Goal: Task Accomplishment & Management: Manage account settings

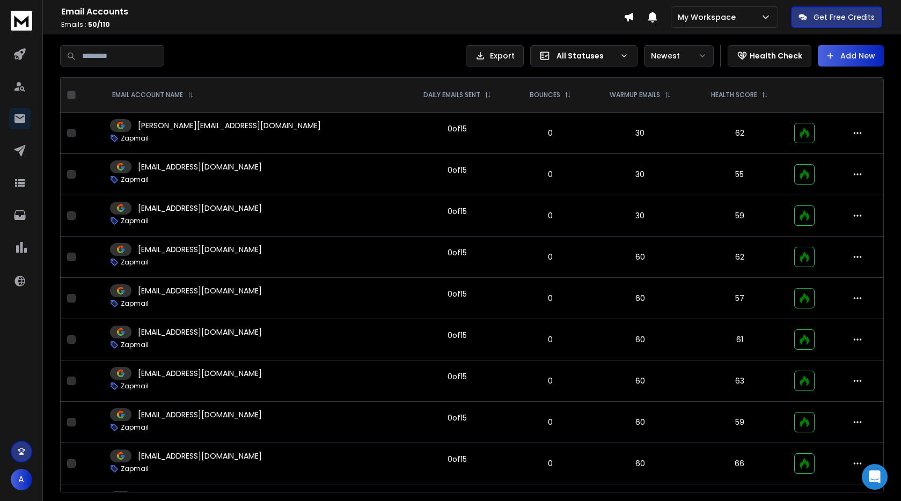
scroll to position [2, 0]
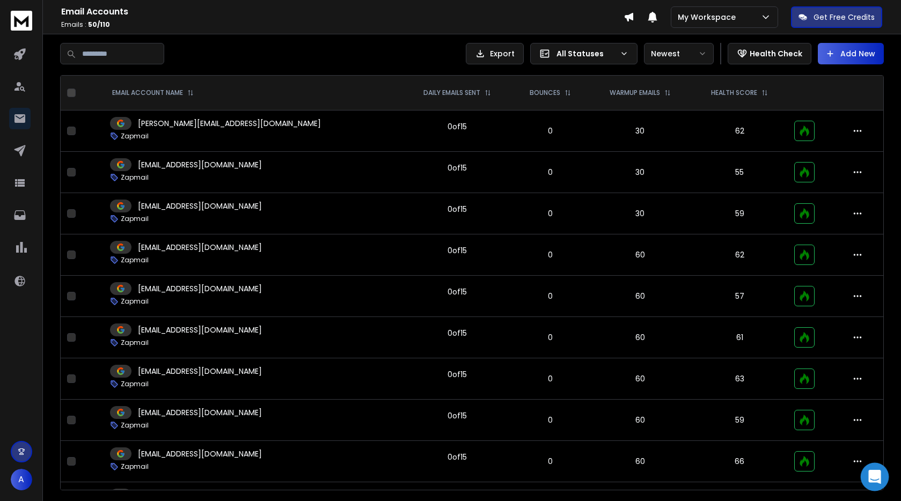
click at [875, 475] on icon "Open Intercom Messenger" at bounding box center [874, 477] width 12 height 14
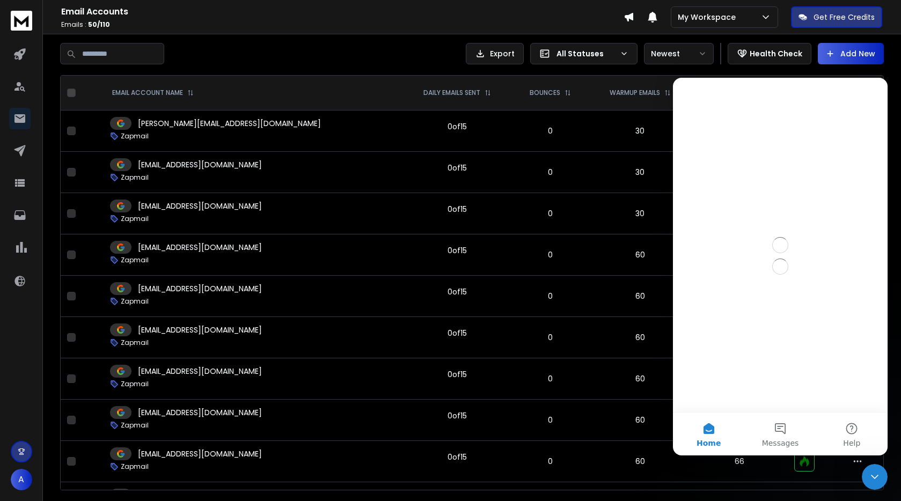
scroll to position [0, 0]
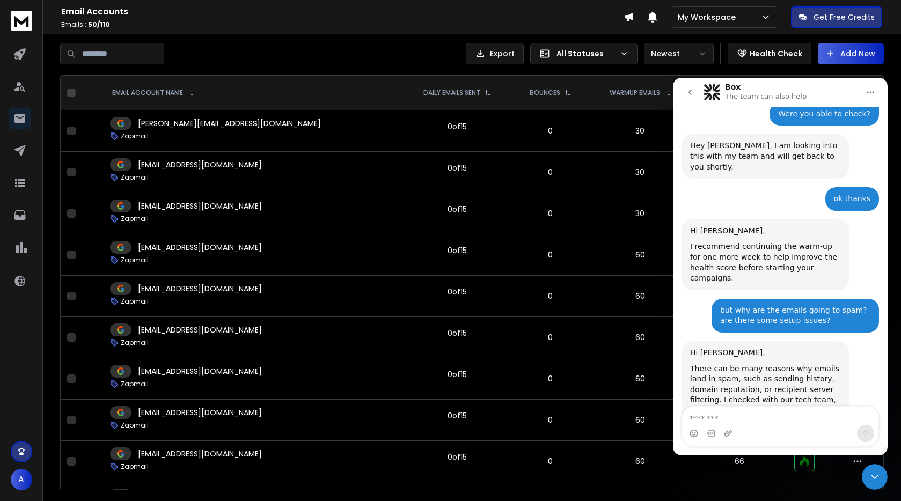
scroll to position [414, 0]
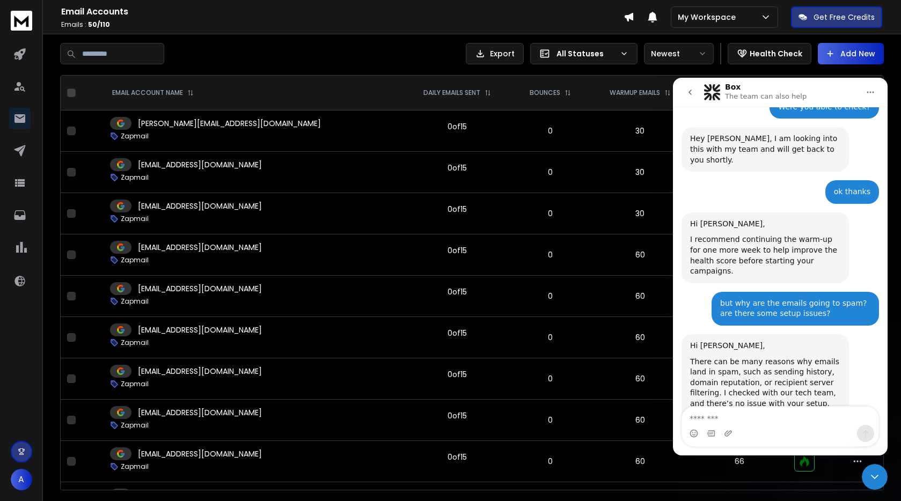
click at [871, 475] on icon "Close Intercom Messenger" at bounding box center [875, 477] width 8 height 4
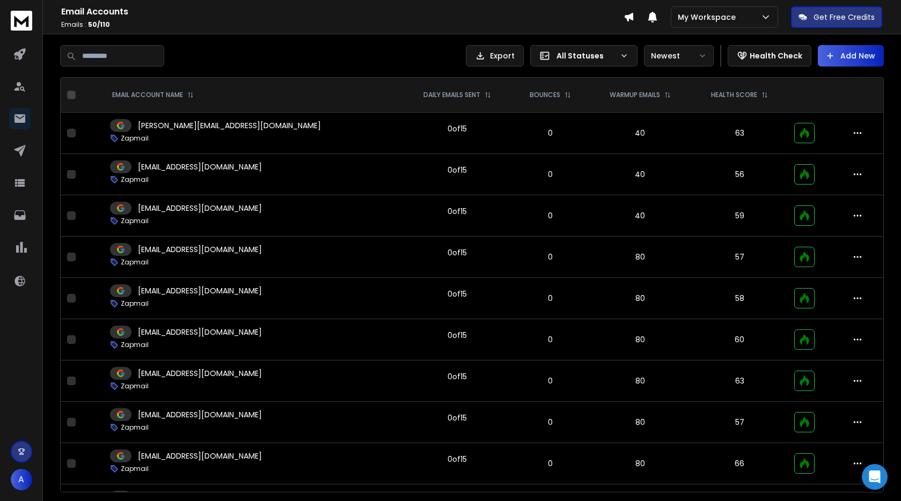
click at [286, 135] on div "Zapmail" at bounding box center [252, 138] width 285 height 9
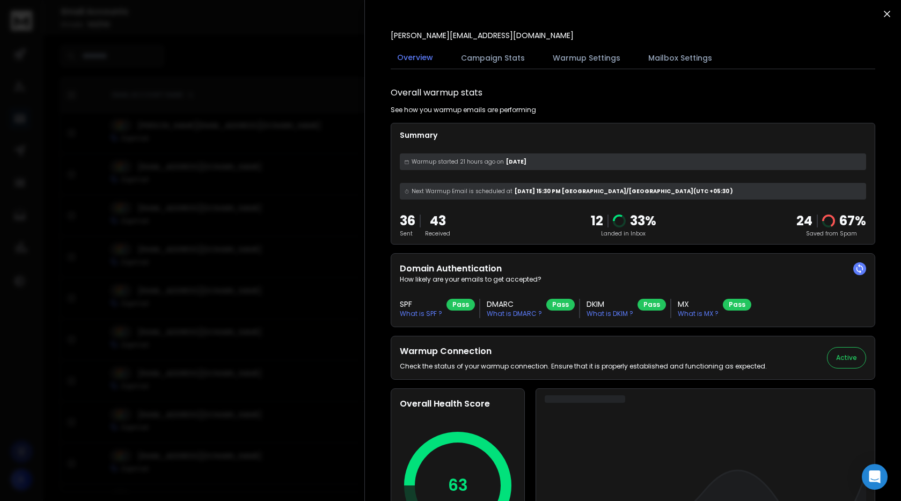
click at [881, 14] on icon "button" at bounding box center [886, 14] width 11 height 11
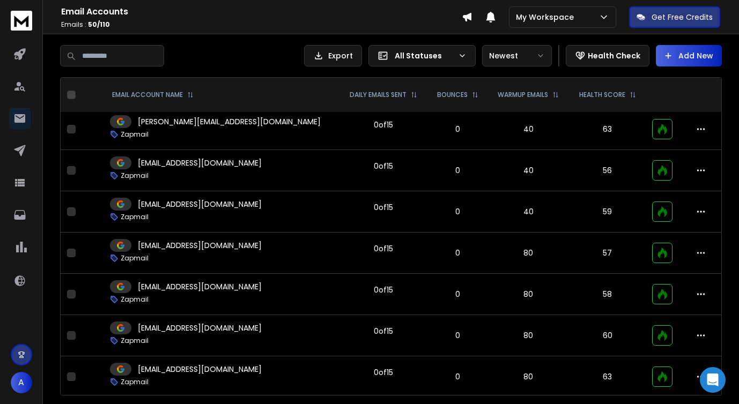
scroll to position [4, 0]
